Goal: Task Accomplishment & Management: Use online tool/utility

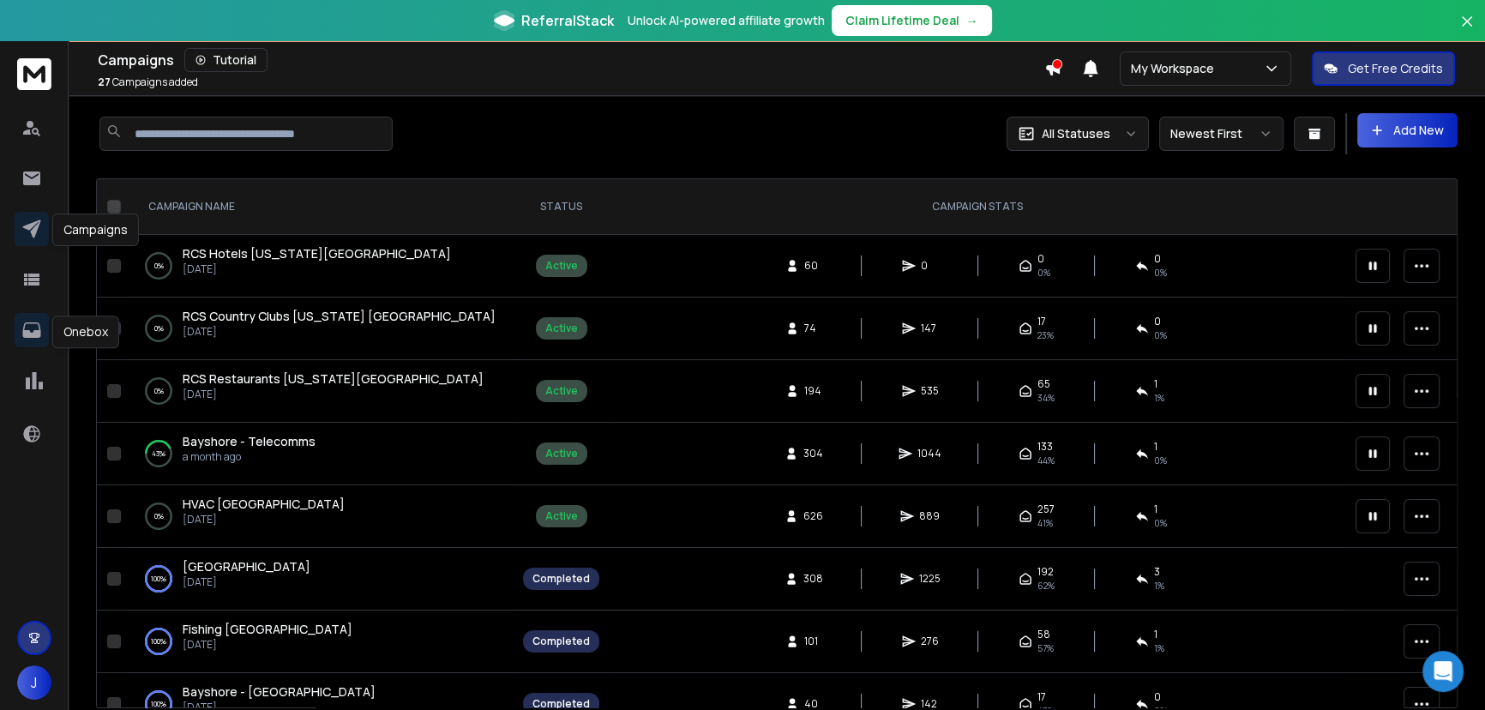
click at [40, 326] on link at bounding box center [32, 330] width 34 height 34
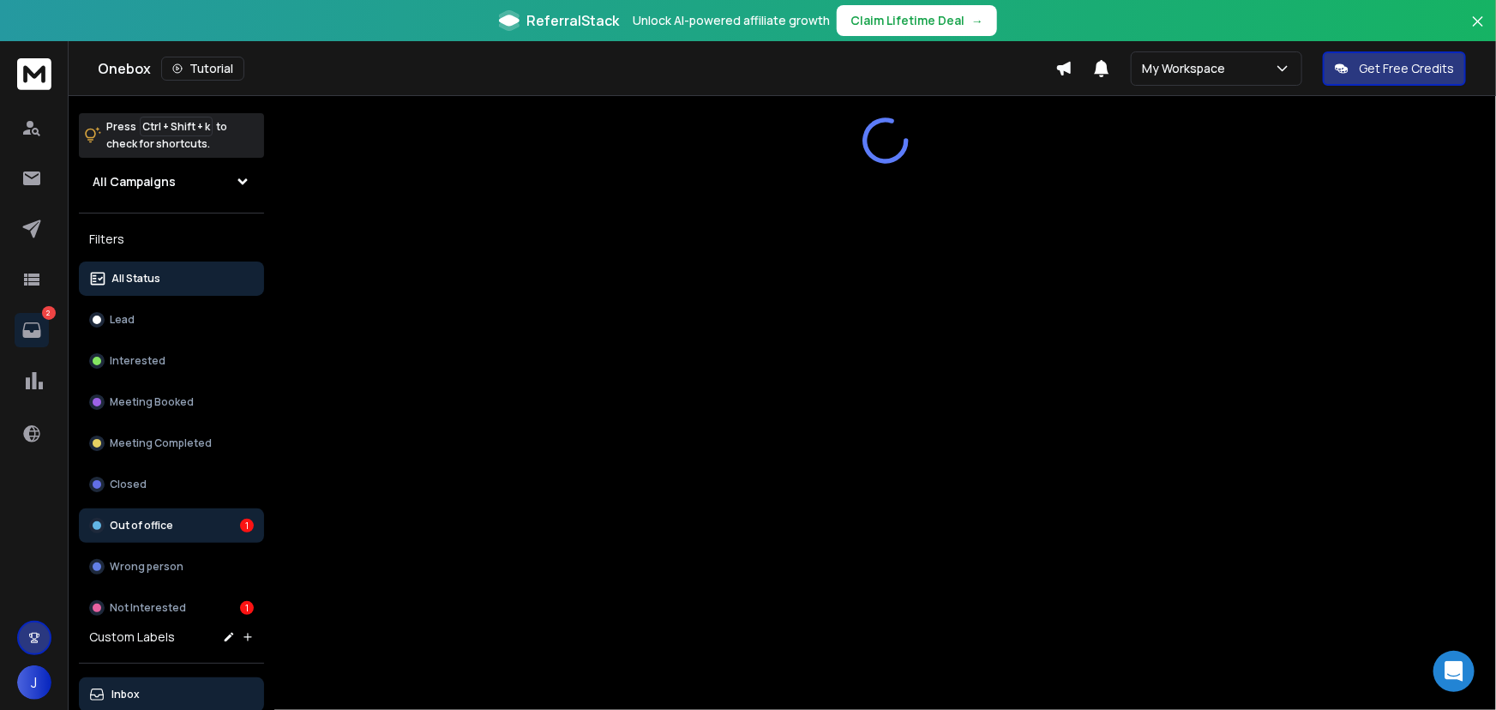
click at [165, 519] on p "Out of office" at bounding box center [141, 526] width 63 height 14
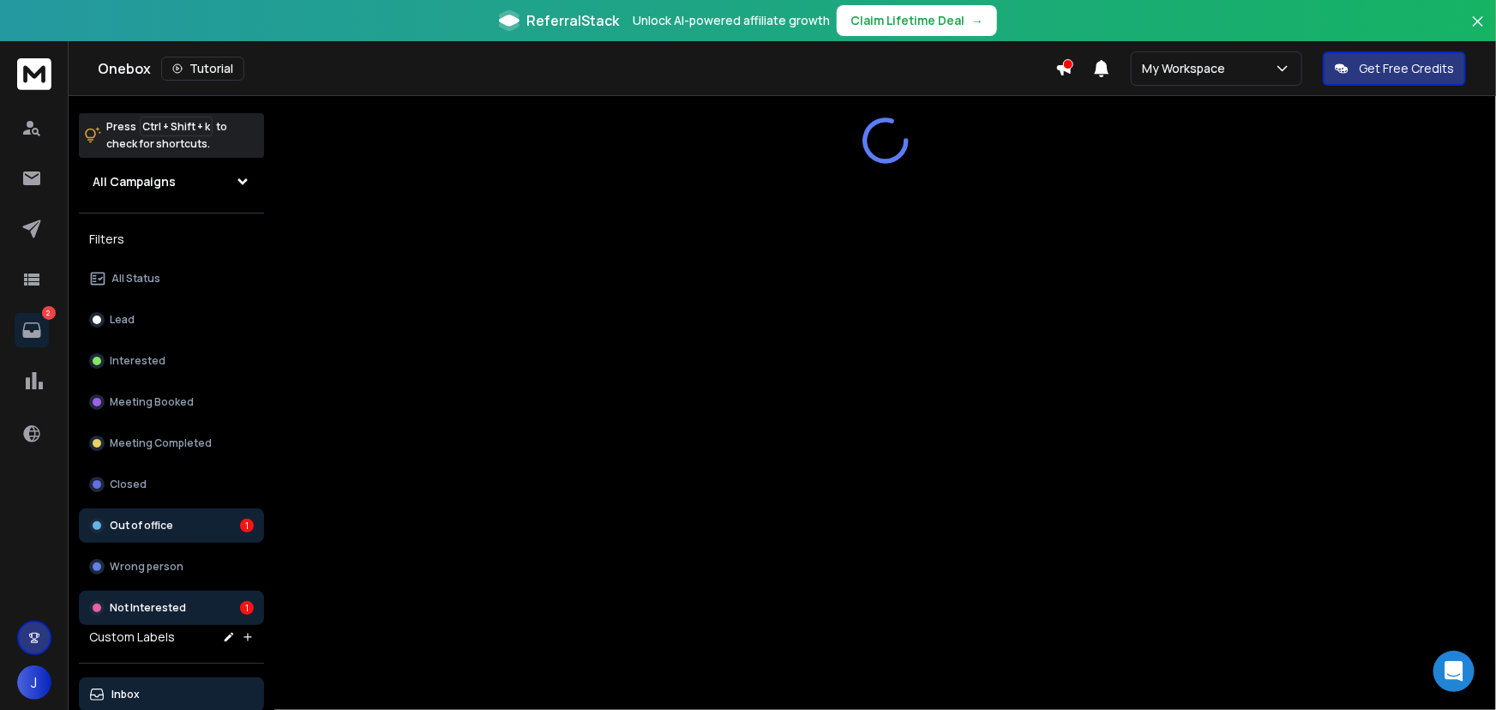
click at [159, 608] on p "Not Interested" at bounding box center [148, 608] width 76 height 14
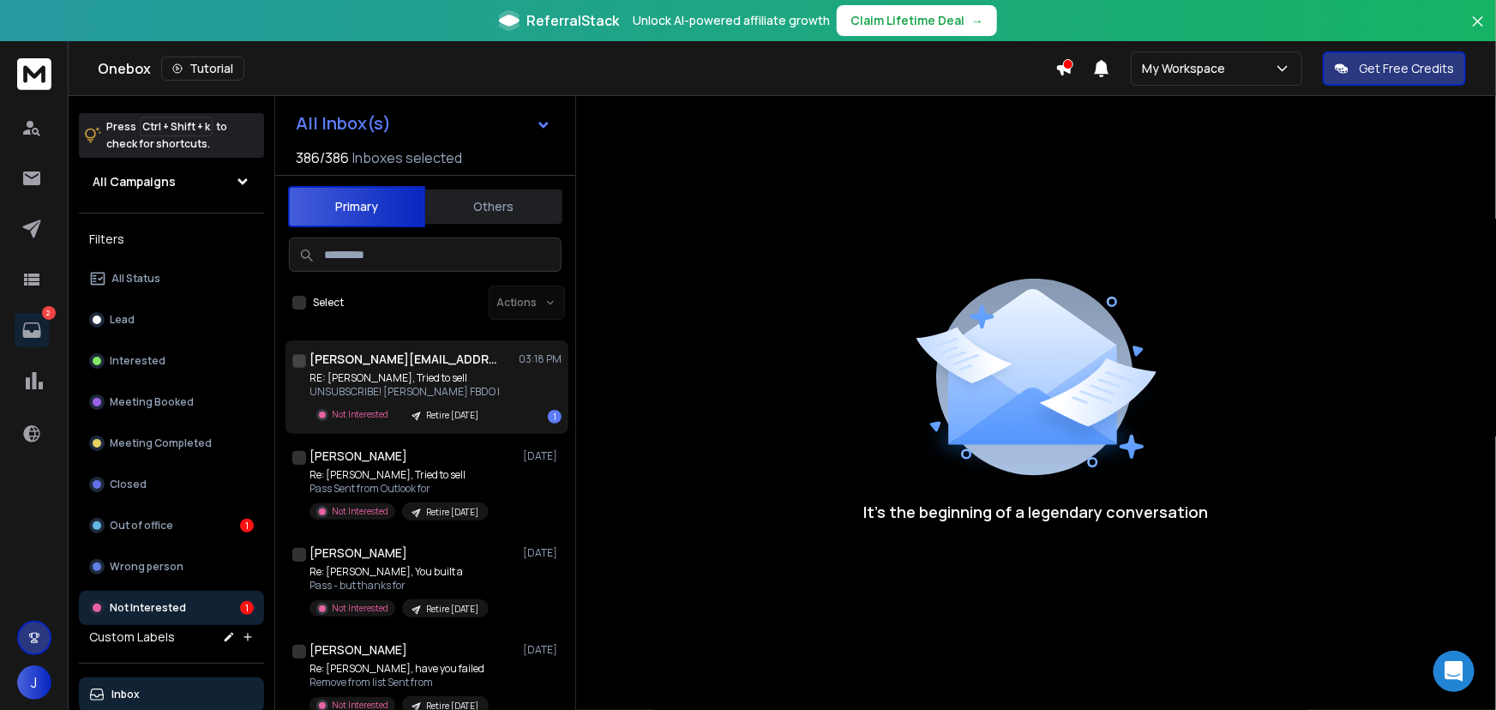
click at [452, 371] on p "RE: Jeremy, Tried to sell" at bounding box center [404, 378] width 190 height 14
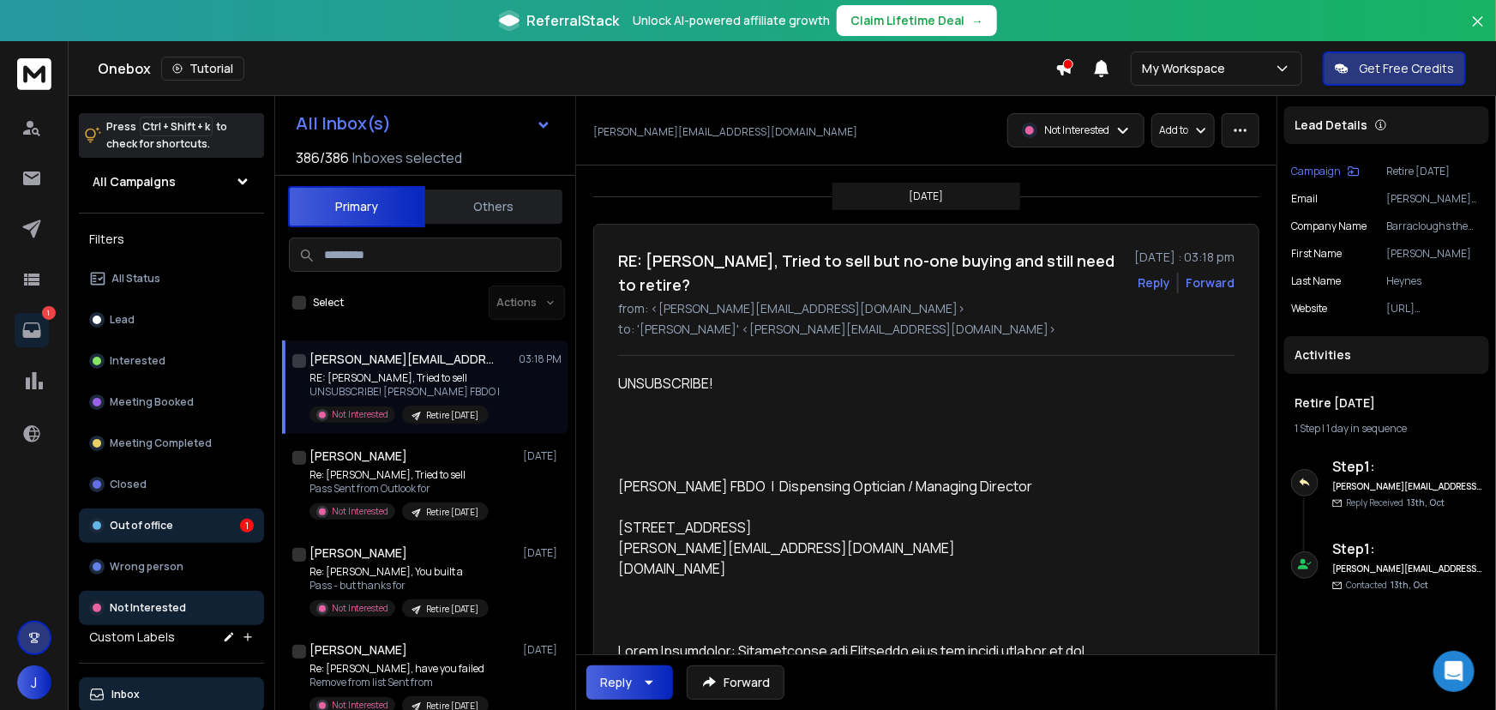
click at [164, 513] on button "Out of office 1" at bounding box center [171, 525] width 185 height 34
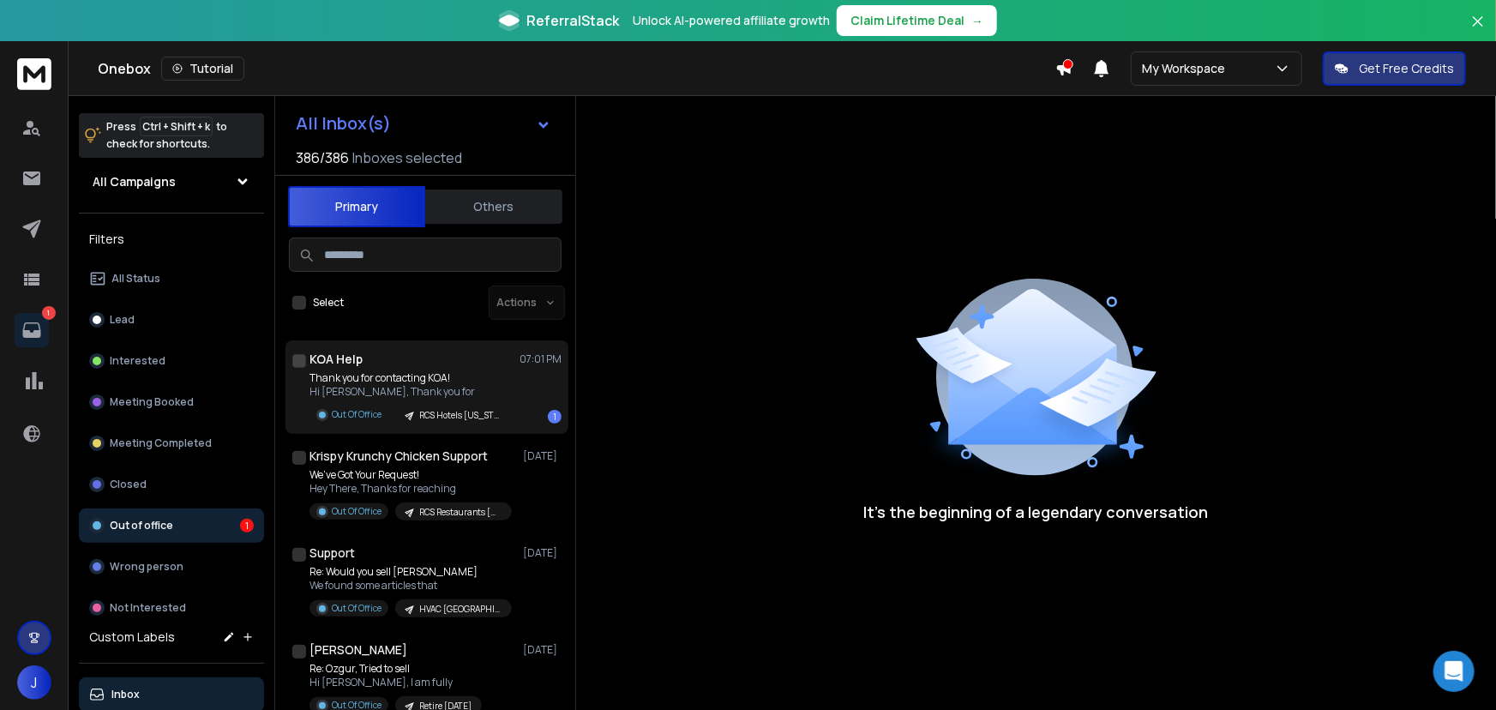
click at [442, 373] on p "Thank you for contacting KOA!" at bounding box center [410, 378] width 202 height 14
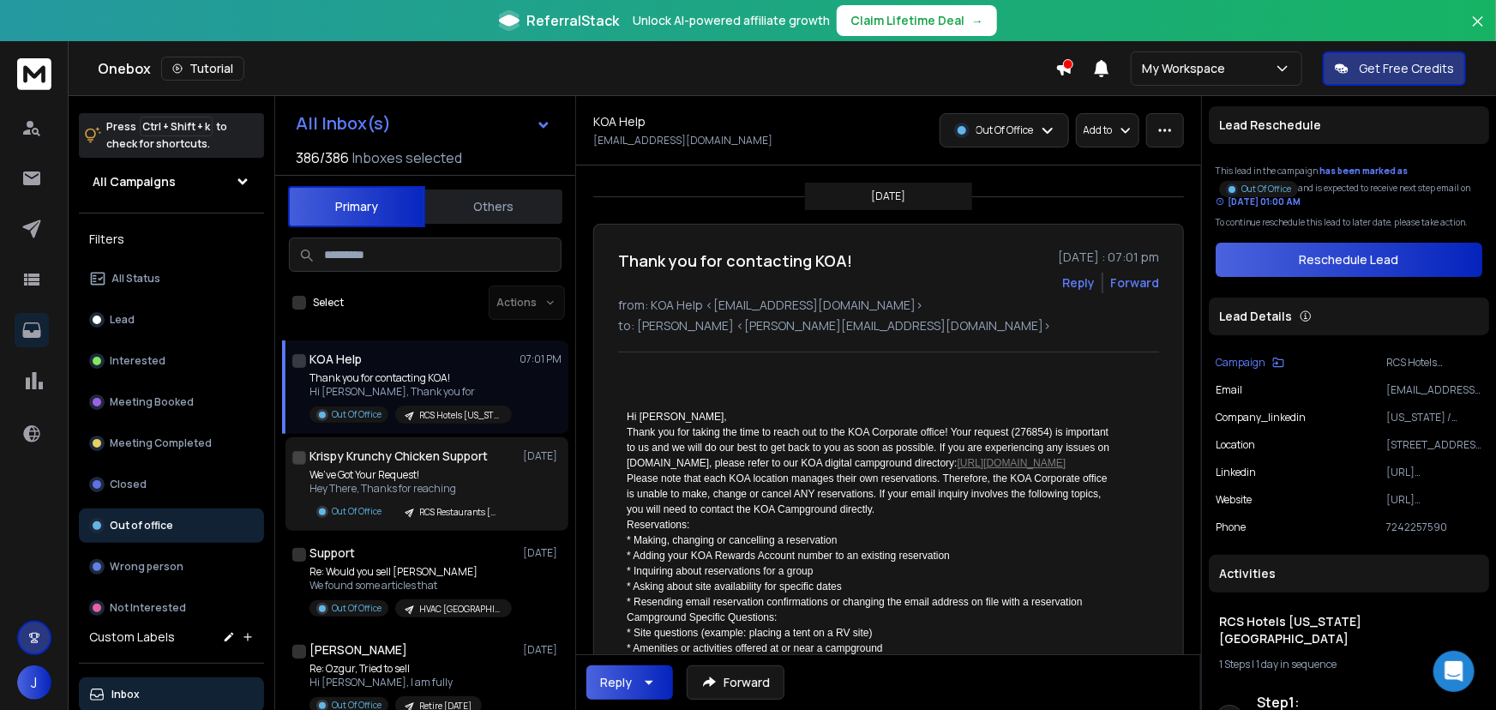
click at [411, 449] on h1 "Krispy Krunchy Chicken Support" at bounding box center [398, 455] width 178 height 17
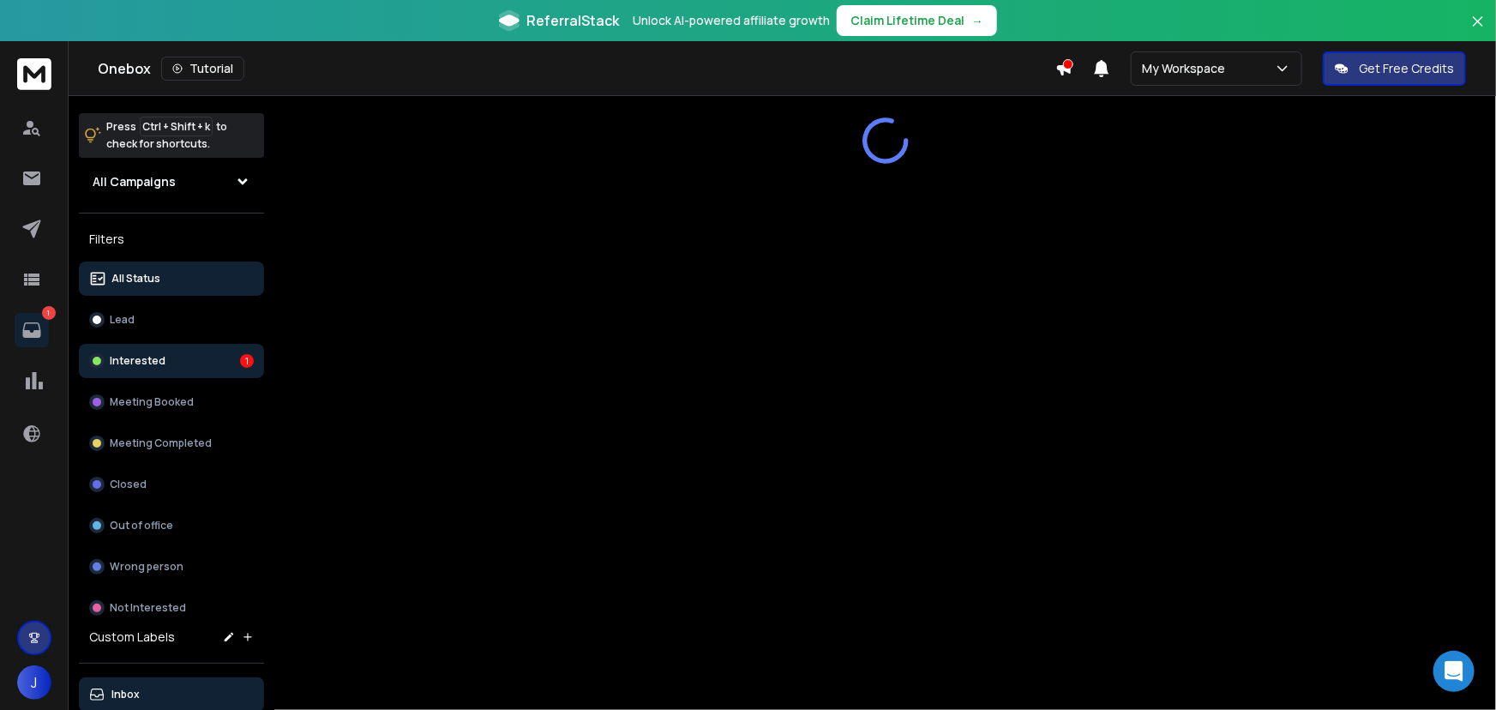
click at [152, 359] on p "Interested" at bounding box center [138, 361] width 56 height 14
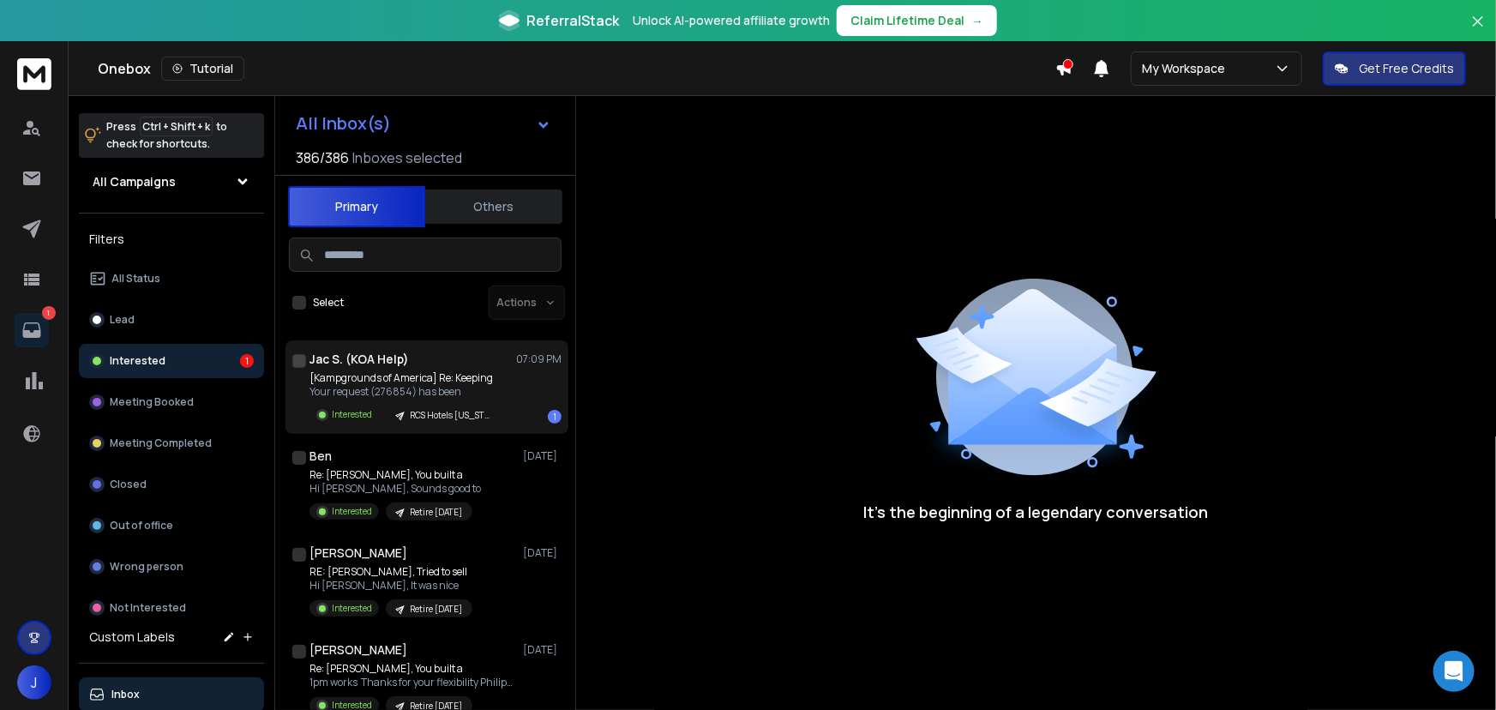
click at [435, 381] on p "[Kampgrounds of America] Re: Keeping" at bounding box center [405, 378] width 193 height 14
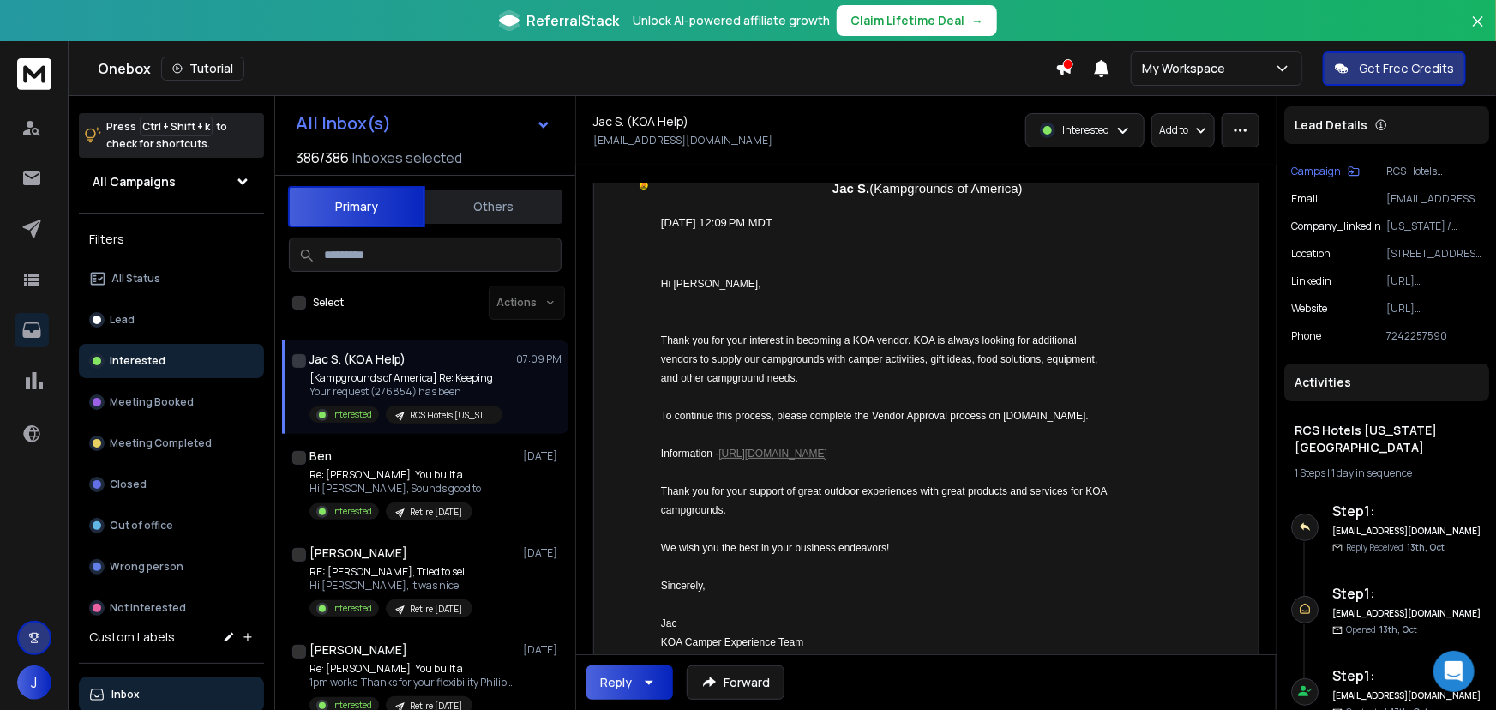
scroll to position [311, 0]
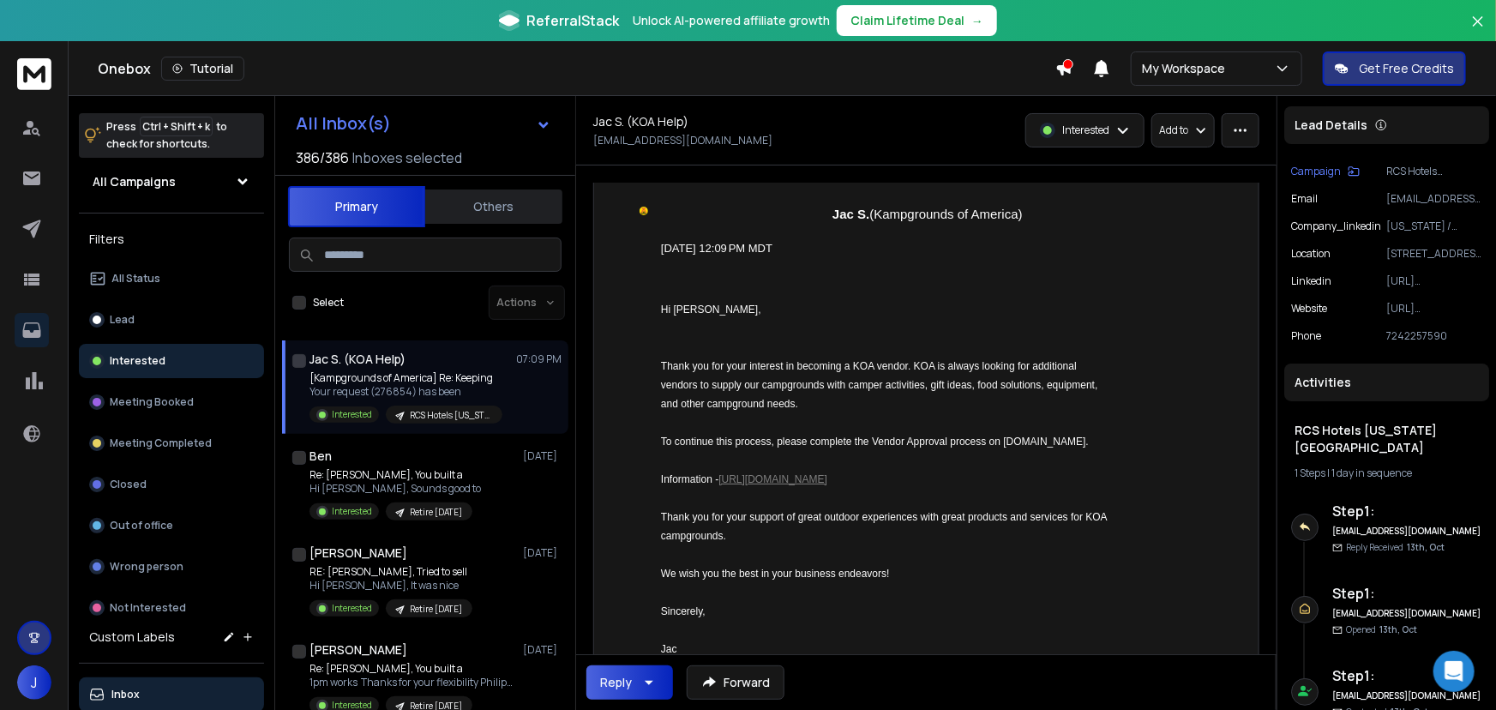
click at [787, 485] on link "[URL][DOMAIN_NAME]" at bounding box center [772, 479] width 109 height 12
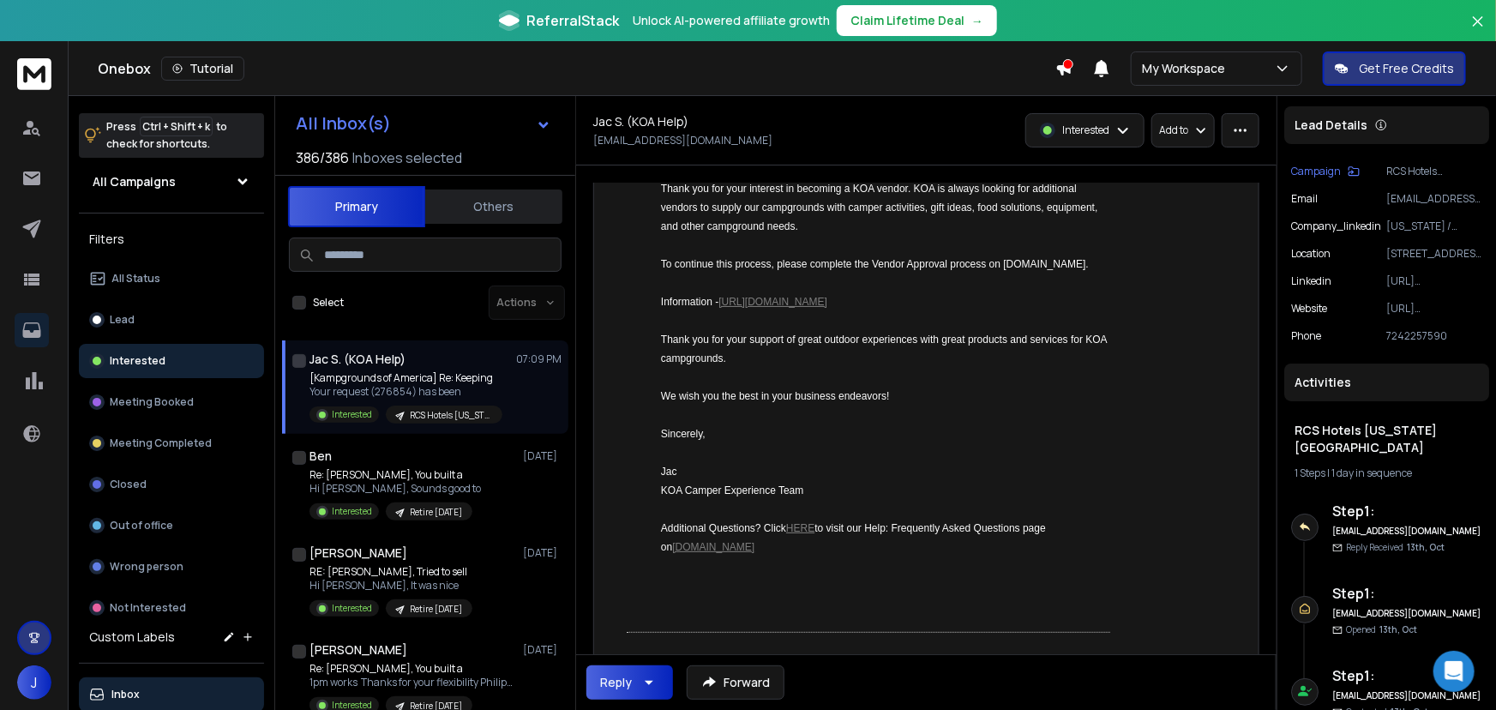
scroll to position [493, 0]
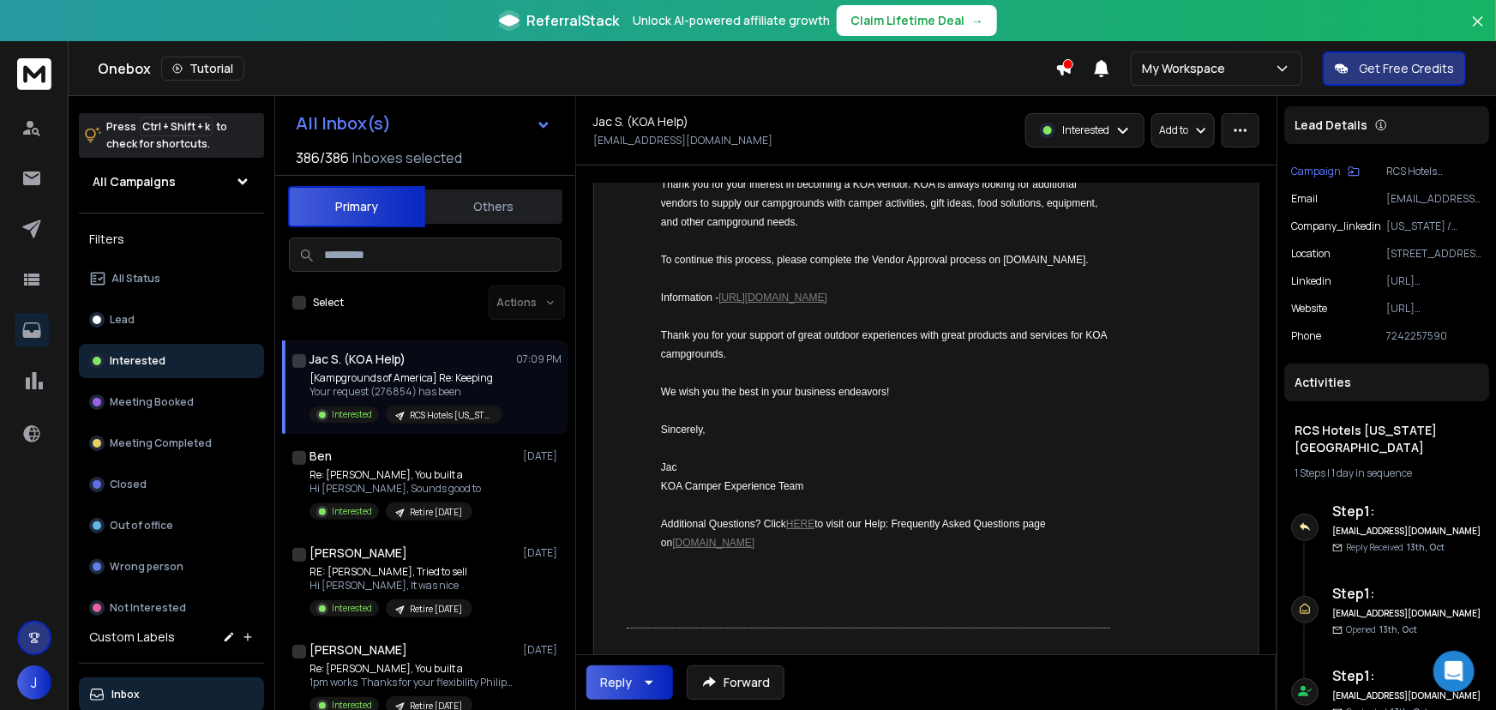
click at [813, 530] on link "HERE" at bounding box center [800, 524] width 28 height 12
click at [816, 303] on link "[URL][DOMAIN_NAME]" at bounding box center [772, 297] width 109 height 12
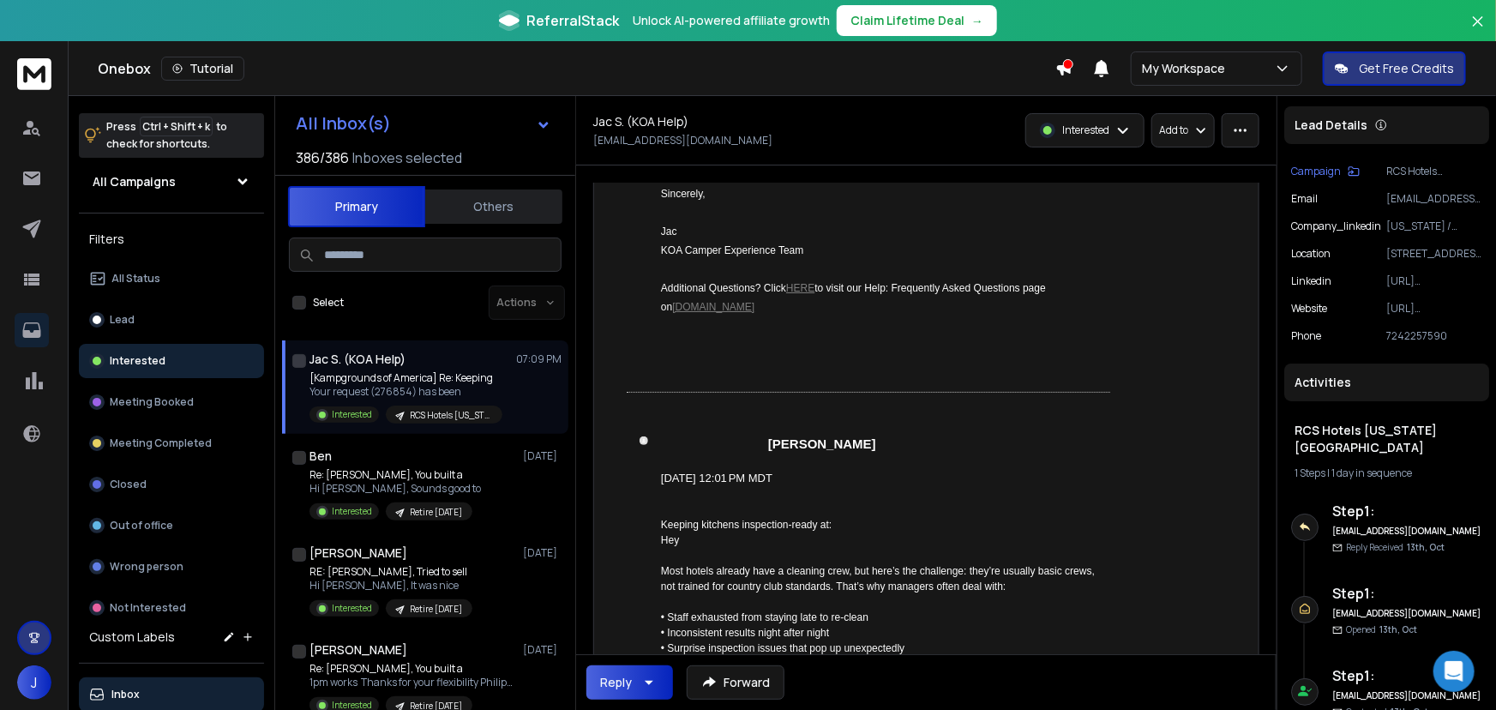
scroll to position [701, 0]
